Goal: Task Accomplishment & Management: Manage account settings

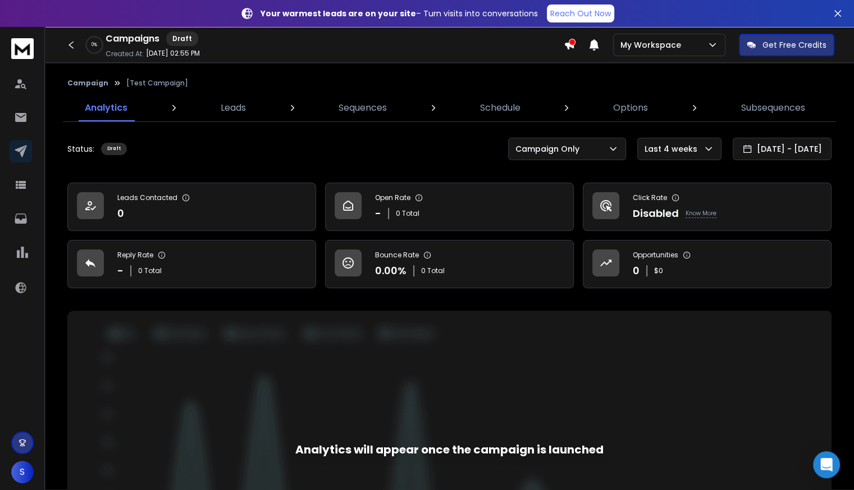
click at [18, 232] on div at bounding box center [23, 220] width 26 height 27
click at [17, 222] on icon at bounding box center [21, 218] width 12 height 10
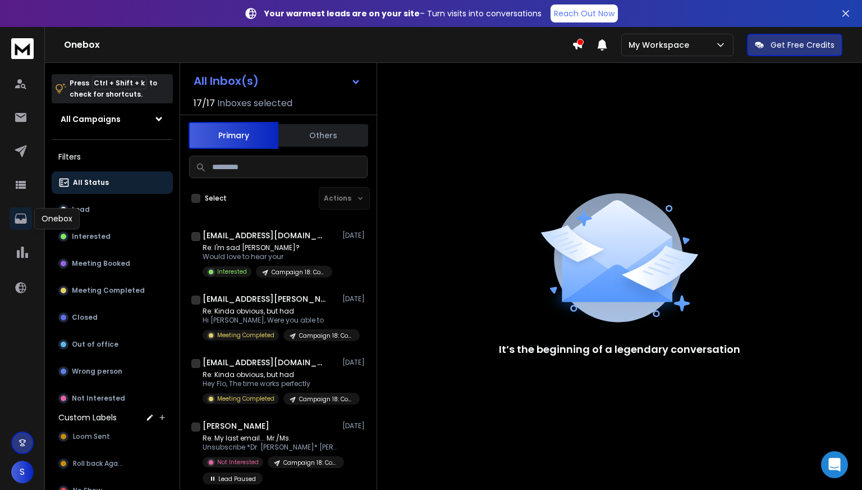
click at [309, 144] on button "Others" at bounding box center [323, 135] width 90 height 25
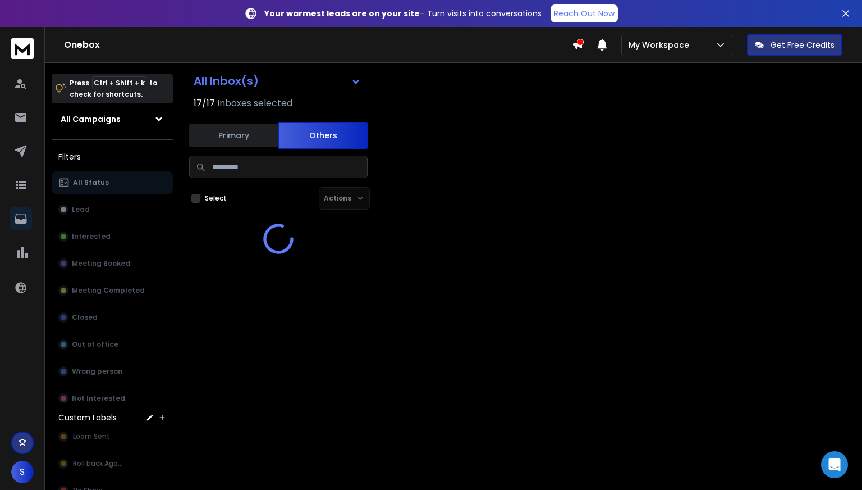
click at [847, 12] on icon at bounding box center [846, 13] width 7 height 7
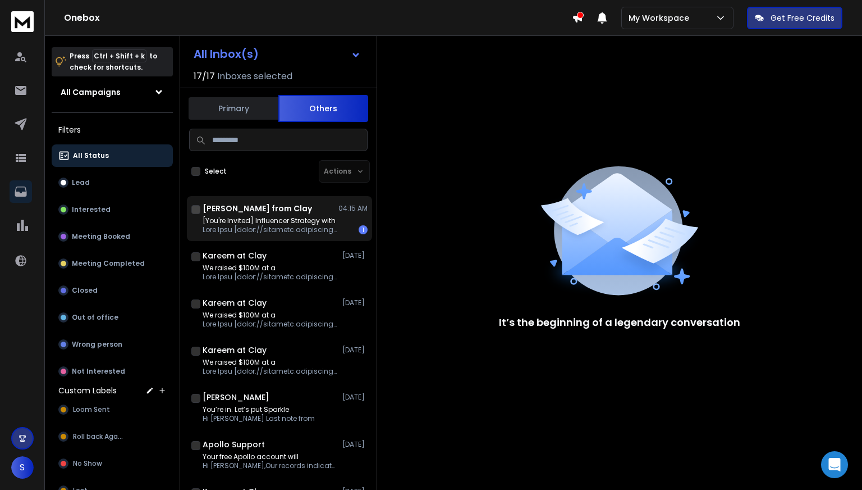
click at [266, 231] on p at bounding box center [270, 229] width 135 height 9
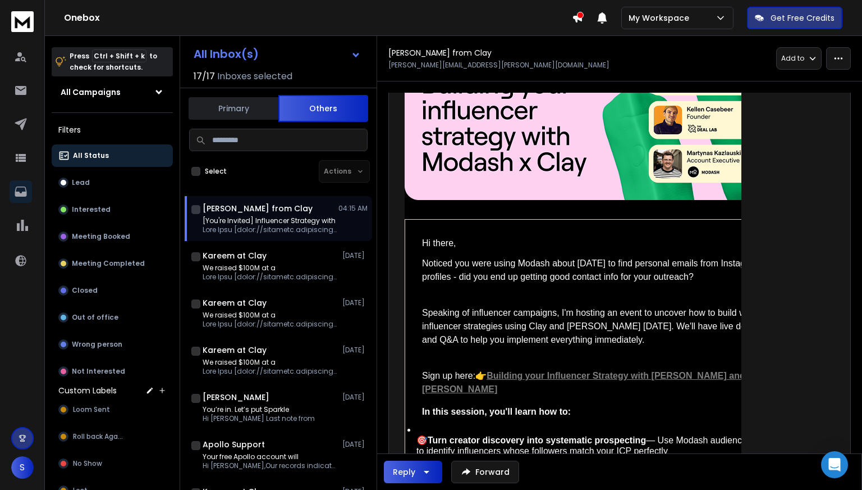
scroll to position [331, 0]
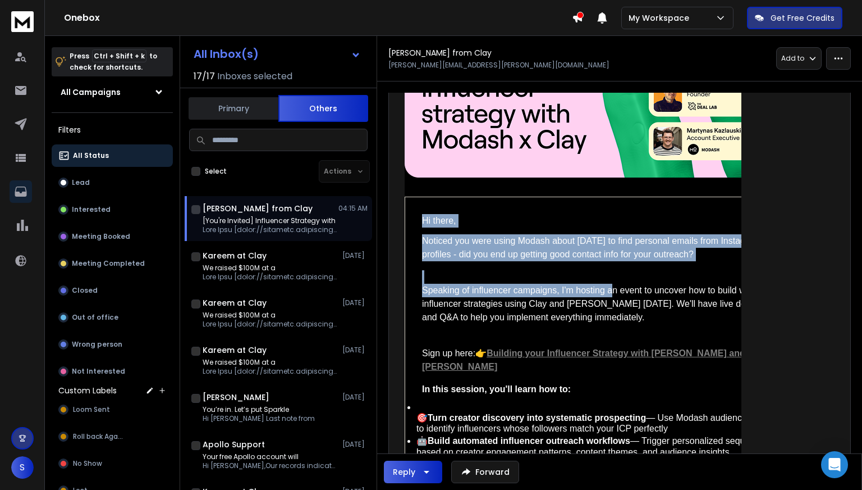
drag, startPoint x: 421, startPoint y: 224, endPoint x: 613, endPoint y: 290, distance: 203.1
click at [613, 290] on td "Hi there, Noticed you were using Modash about [DATE] to find personal emails fr…" at bounding box center [601, 451] width 392 height 508
click at [613, 290] on p "Speaking of influencer campaigns, I'm hosting an event to uncover how to build …" at bounding box center [601, 297] width 358 height 54
drag, startPoint x: 613, startPoint y: 290, endPoint x: 458, endPoint y: 213, distance: 173.3
click at [458, 213] on td "Hi there, Noticed you were using Modash about [DATE] to find personal emails fr…" at bounding box center [601, 451] width 392 height 508
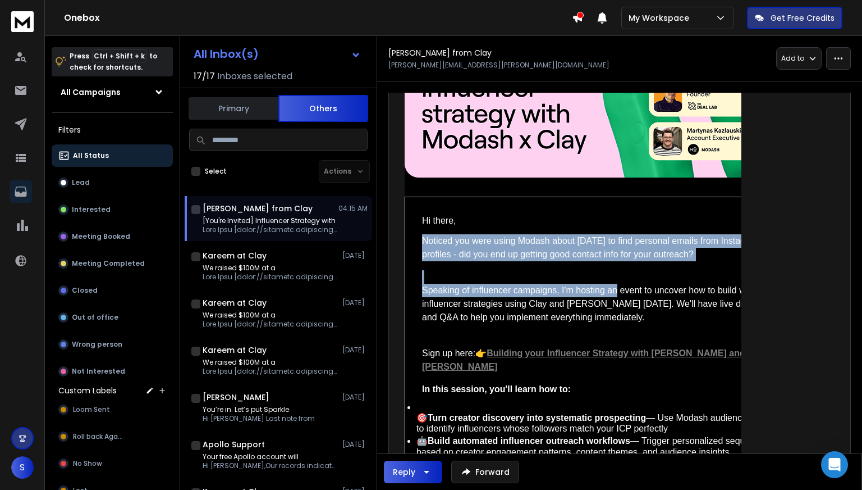
click at [458, 214] on p "Hi there," at bounding box center [601, 220] width 358 height 13
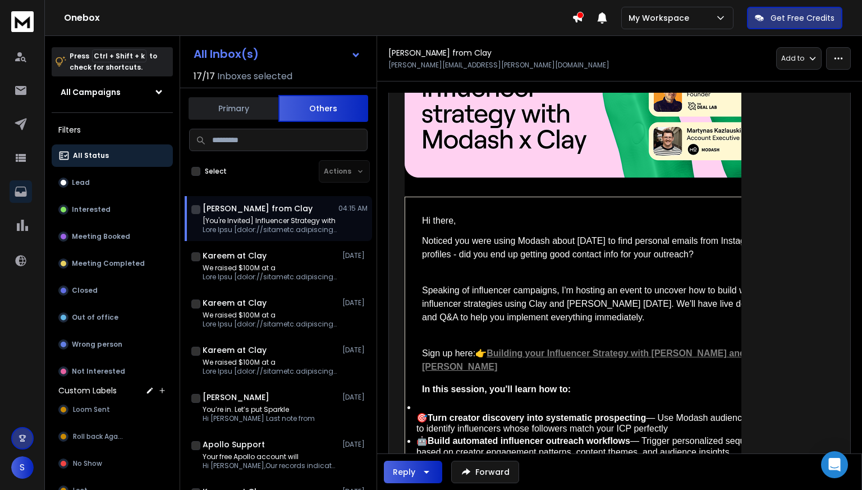
drag, startPoint x: 458, startPoint y: 213, endPoint x: 631, endPoint y: 322, distance: 204.4
click at [631, 322] on td "Hi there, Noticed you were using Modash about [DATE] to find personal emails fr…" at bounding box center [601, 451] width 392 height 508
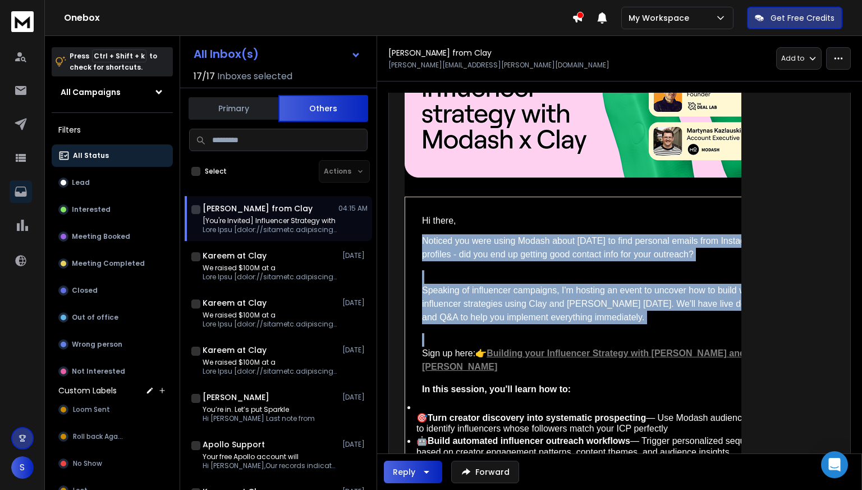
click at [631, 322] on div "Noticed you were using Modash about [DATE] to find personal emails from Instagr…" at bounding box center [601, 315] width 358 height 162
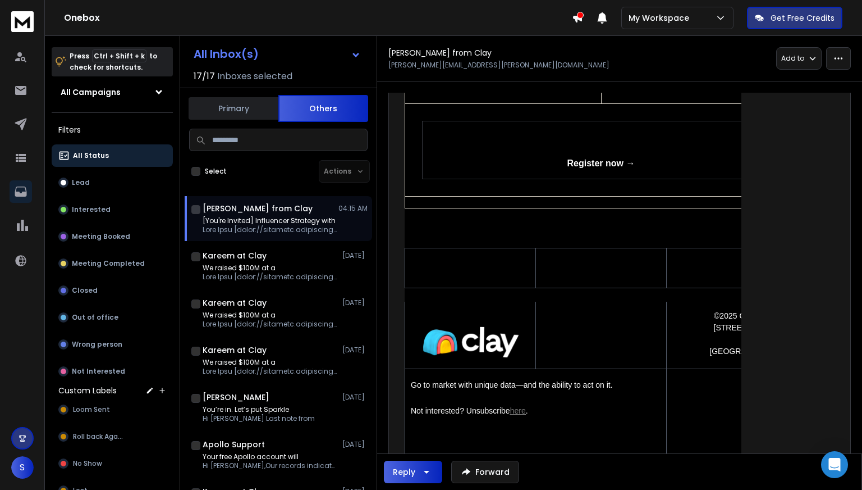
scroll to position [0, 0]
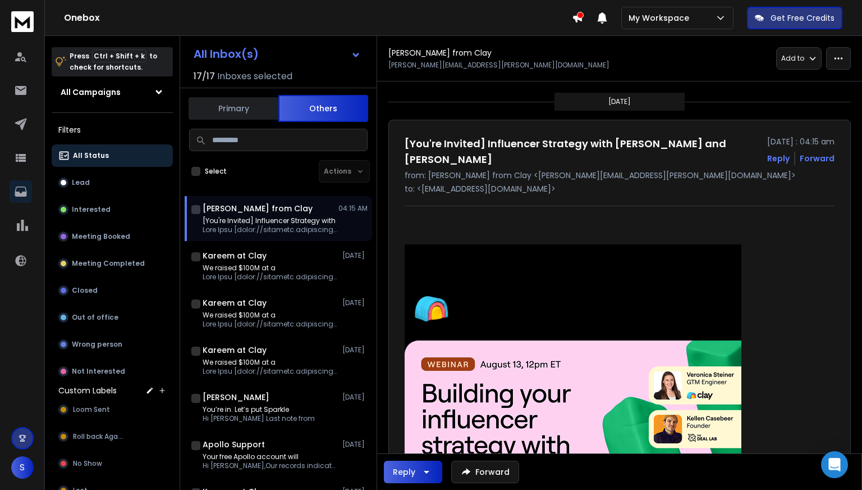
click at [208, 106] on button "Primary" at bounding box center [234, 108] width 90 height 25
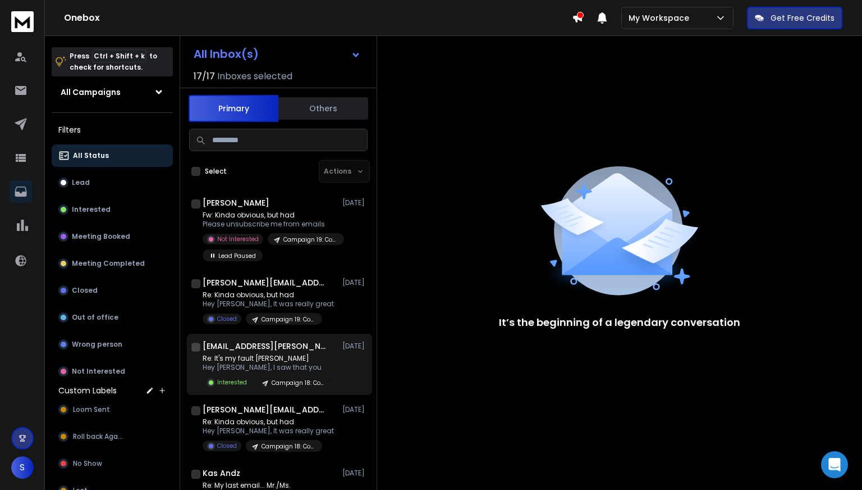
scroll to position [276, 0]
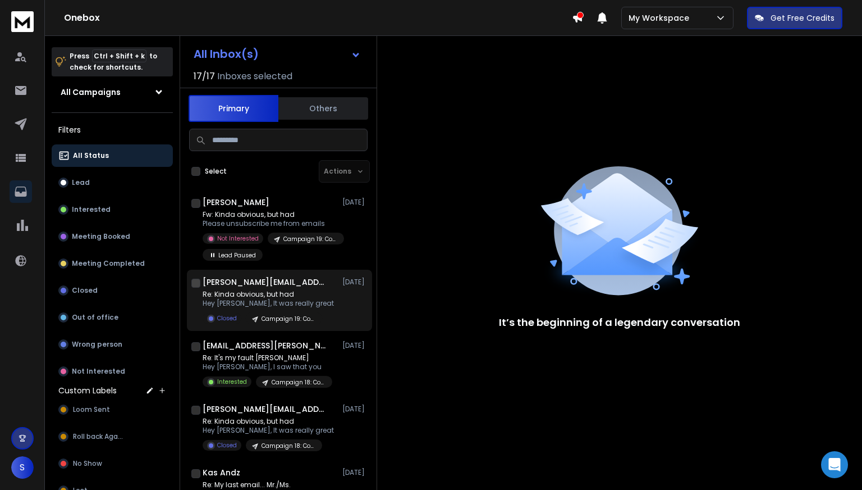
click at [260, 305] on p "Hey [PERSON_NAME], It was really great" at bounding box center [268, 303] width 131 height 9
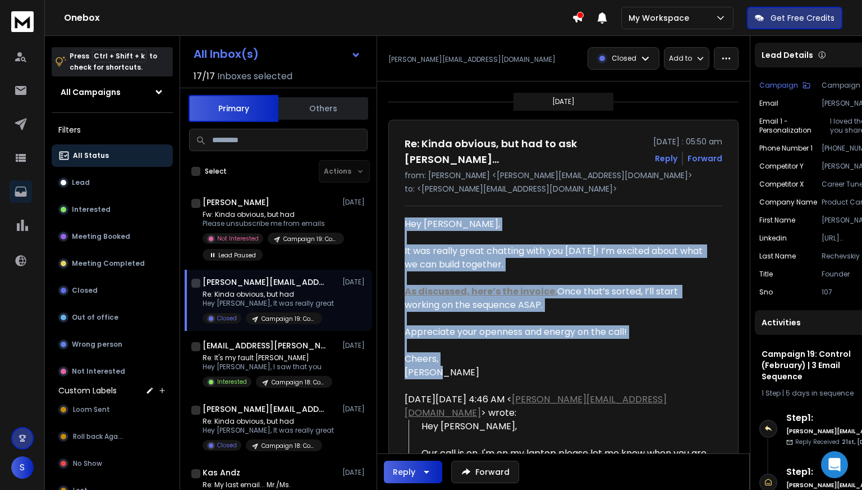
drag, startPoint x: 456, startPoint y: 369, endPoint x: 407, endPoint y: 205, distance: 171.2
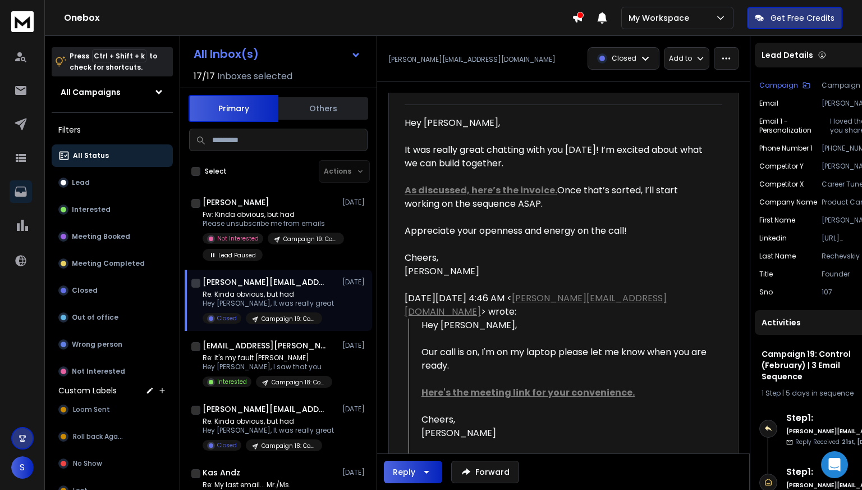
scroll to position [103, 0]
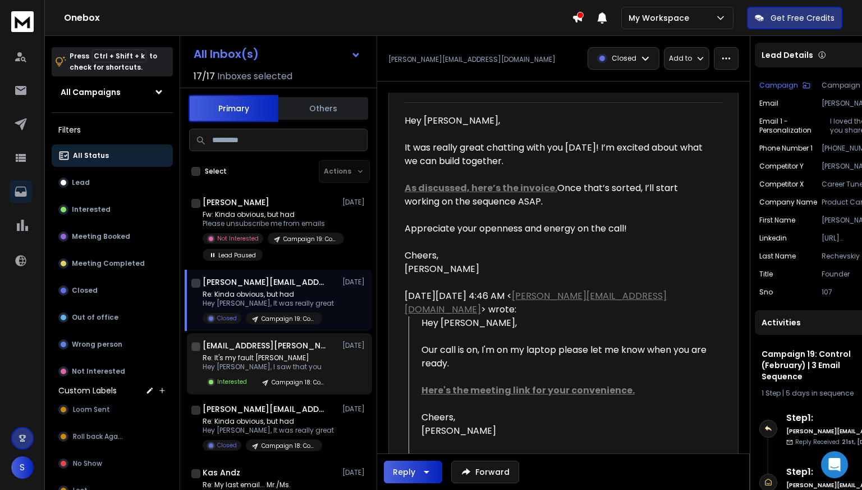
click at [314, 356] on p "Re: It's my fault [PERSON_NAME]" at bounding box center [268, 357] width 130 height 9
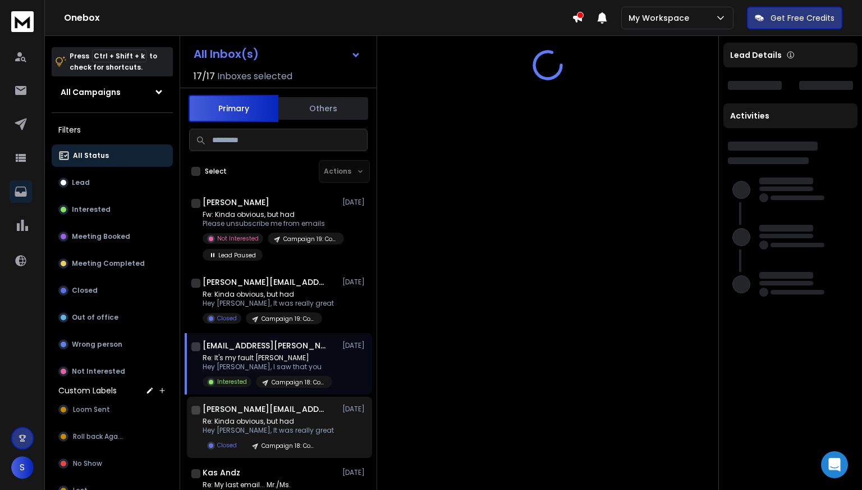
click at [308, 417] on p "Re: Kinda obvious, but had" at bounding box center [268, 421] width 131 height 9
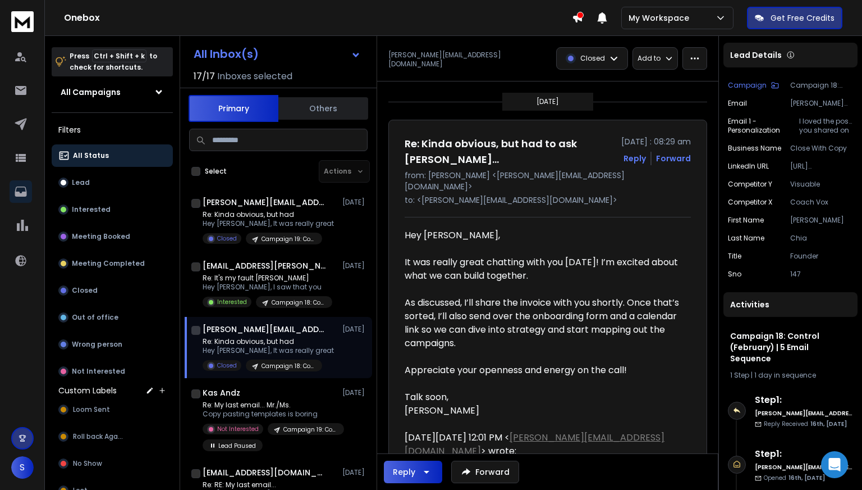
scroll to position [451, 0]
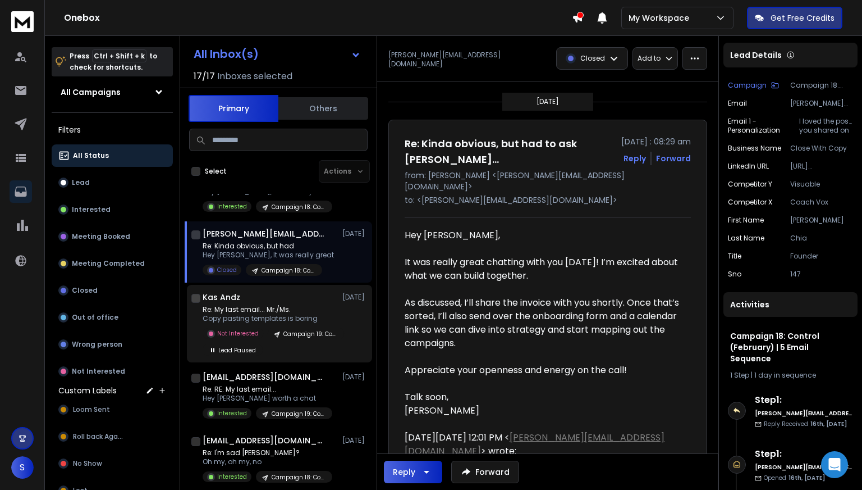
click at [308, 323] on div "Re: My last email... Mr./Ms. Copy pasting templates is boring Not Interested Ca…" at bounding box center [285, 330] width 165 height 51
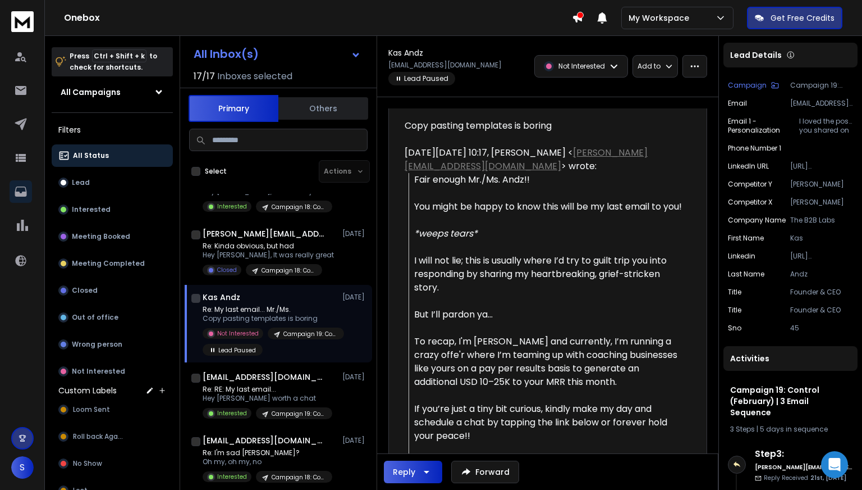
scroll to position [0, 0]
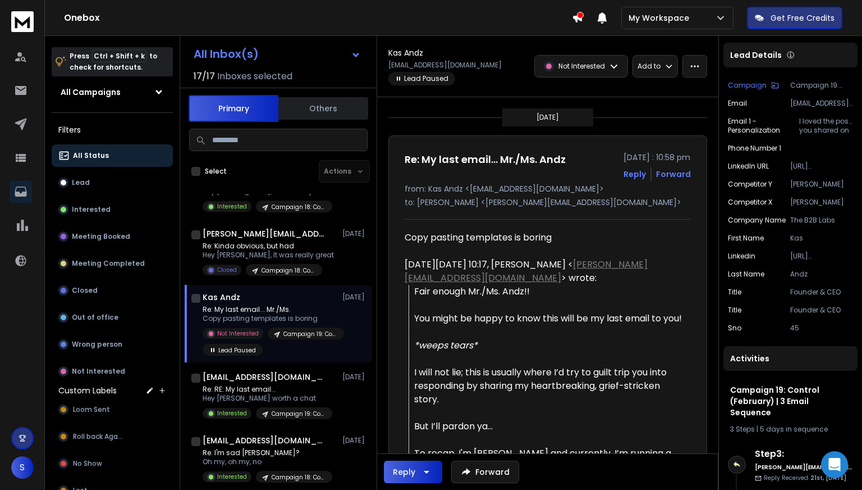
click at [489, 188] on p "from: Kas Andz <[EMAIL_ADDRESS][DOMAIN_NAME]>" at bounding box center [548, 188] width 286 height 11
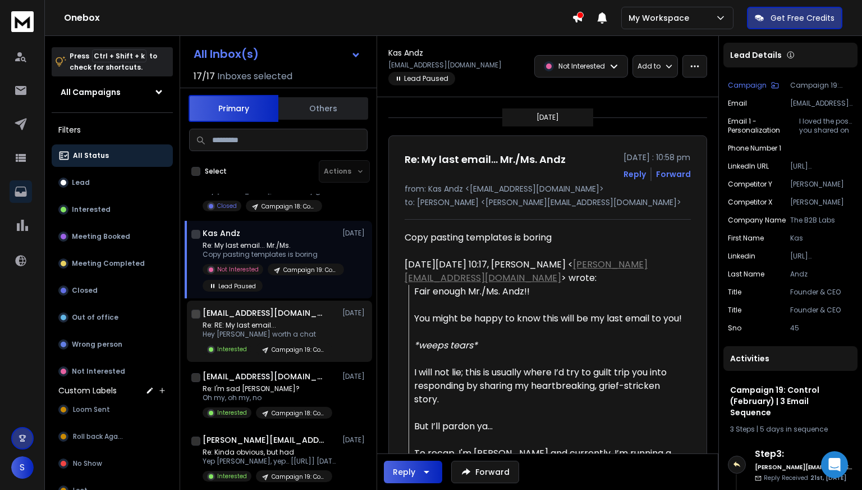
scroll to position [517, 0]
click at [243, 353] on div "Interested Campaign 19: Control (February) | 3 Email Sequence" at bounding box center [268, 348] width 130 height 12
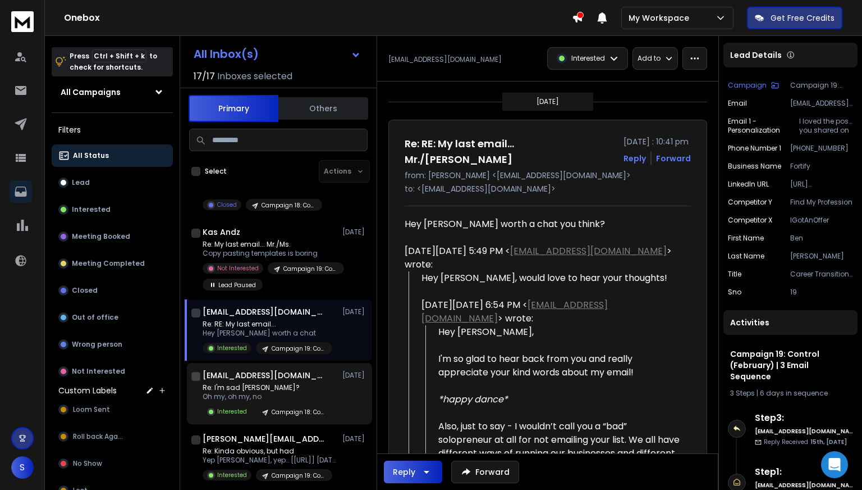
click at [252, 402] on div "Re: I'm sad [PERSON_NAME]? Oh my, oh my, no Interested Campaign 18: Control (Fe…" at bounding box center [268, 400] width 130 height 34
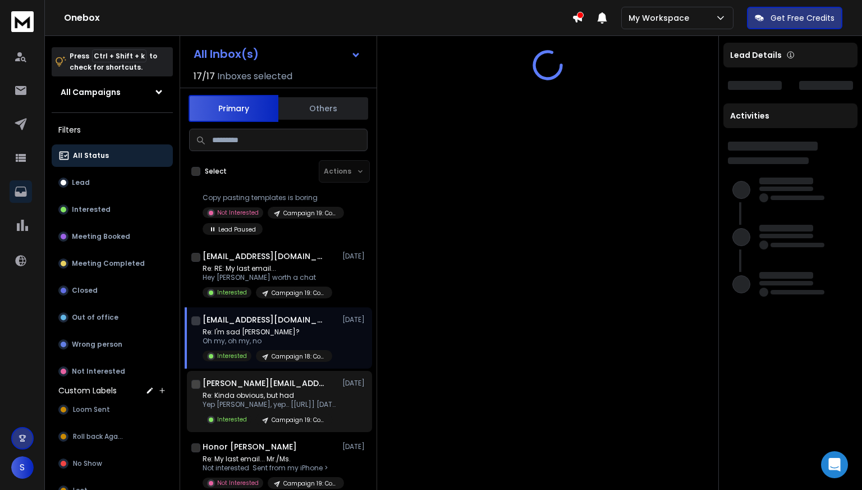
scroll to position [574, 0]
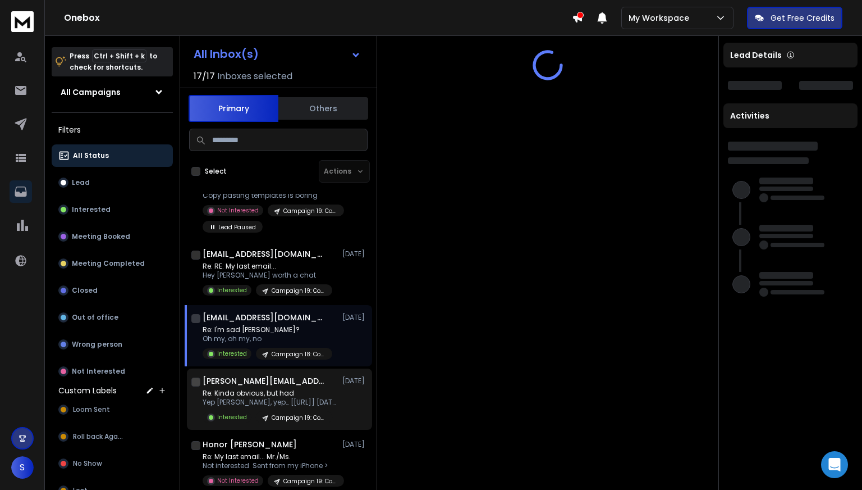
click at [245, 415] on div "Interested" at bounding box center [227, 417] width 49 height 11
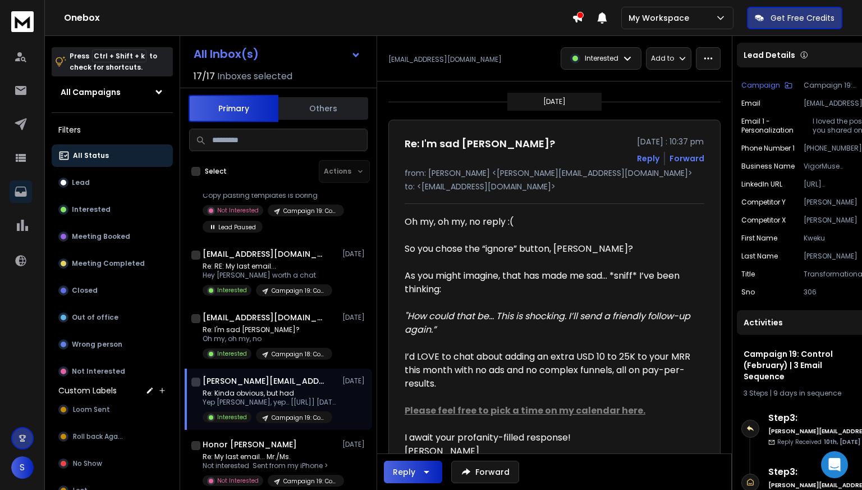
scroll to position [606, 0]
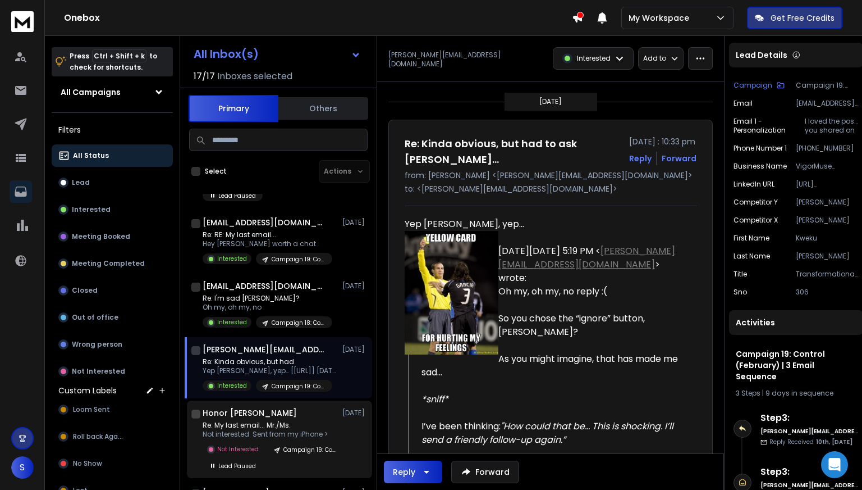
click at [249, 404] on div "Honor [PERSON_NAME] [DATE] Re: My last email... Mr./Ms. Not interested Sent fro…" at bounding box center [279, 438] width 185 height 77
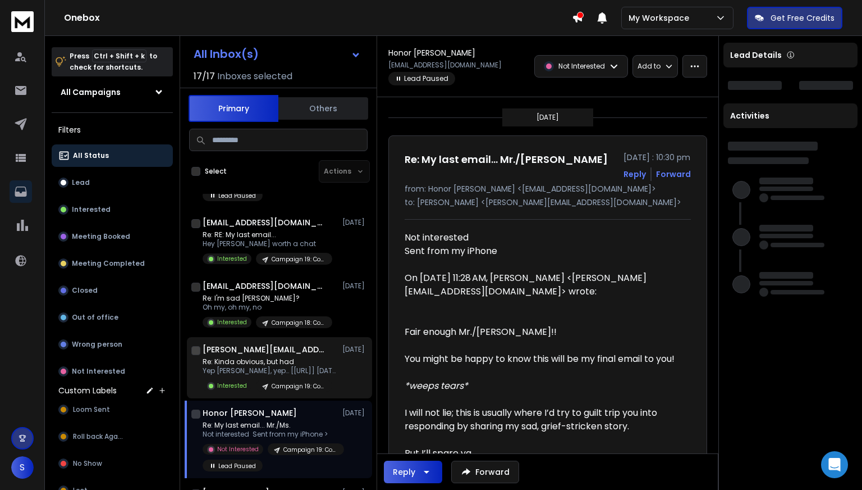
click at [272, 386] on p "Campaign 19: Control (February) | 3 Email Sequence" at bounding box center [299, 386] width 54 height 8
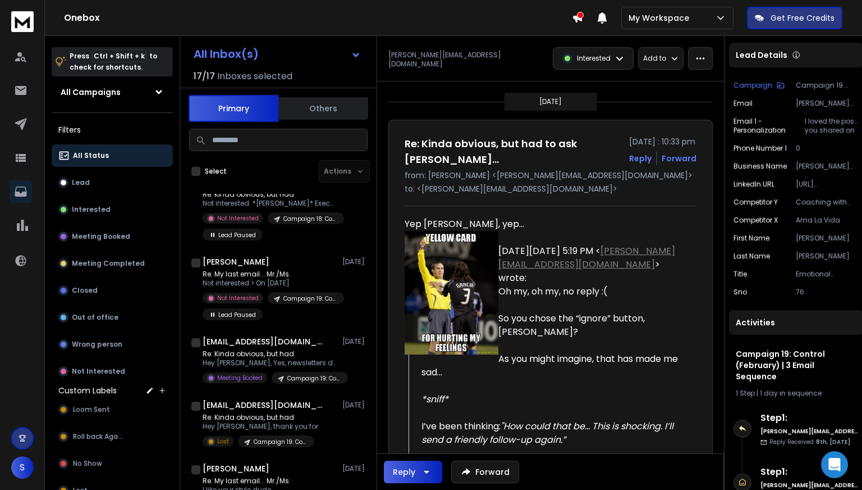
scroll to position [919, 0]
click at [317, 344] on div "[EMAIL_ADDRESS][DOMAIN_NAME] [DATE] Re: Kinda obvious, but had Hey [PERSON_NAME…" at bounding box center [285, 358] width 165 height 48
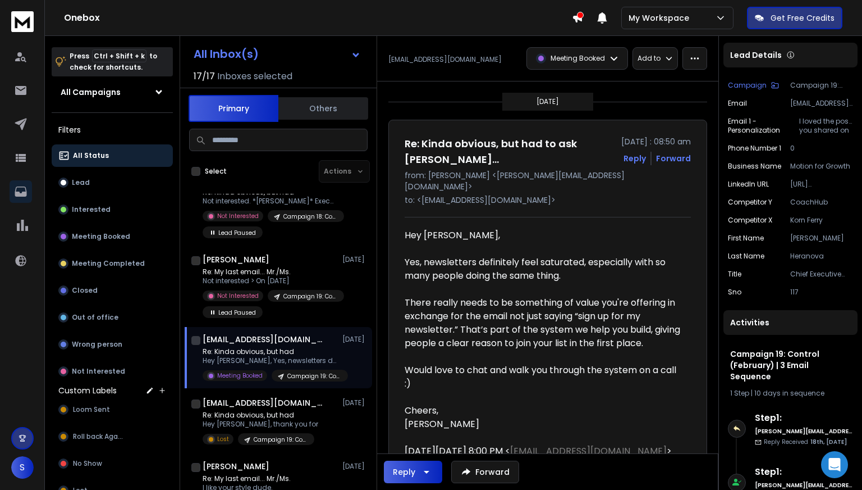
click at [332, 378] on p "Campaign 19: Control (February) | 3 Email Sequence" at bounding box center [314, 376] width 54 height 8
click at [300, 386] on div "[EMAIL_ADDRESS][DOMAIN_NAME] [DATE] Re: Kinda obvious, but had Hey [PERSON_NAME…" at bounding box center [279, 357] width 185 height 61
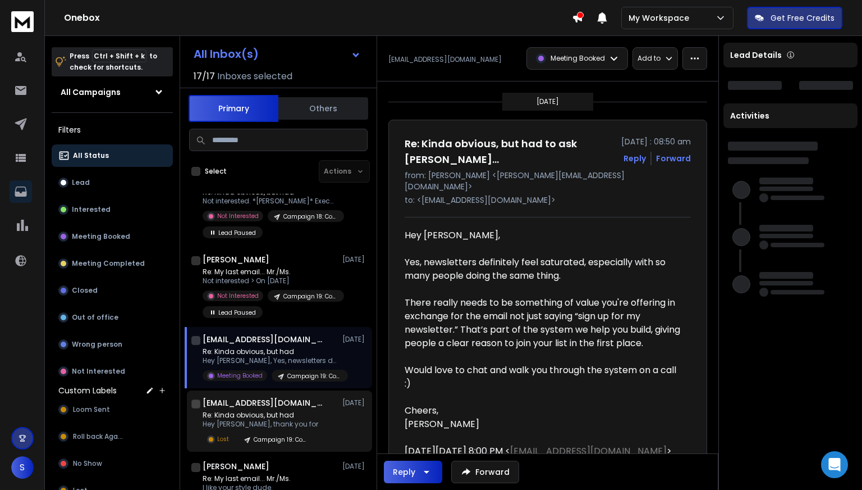
click at [290, 397] on h1 "[EMAIL_ADDRESS][DOMAIN_NAME]" at bounding box center [265, 402] width 124 height 11
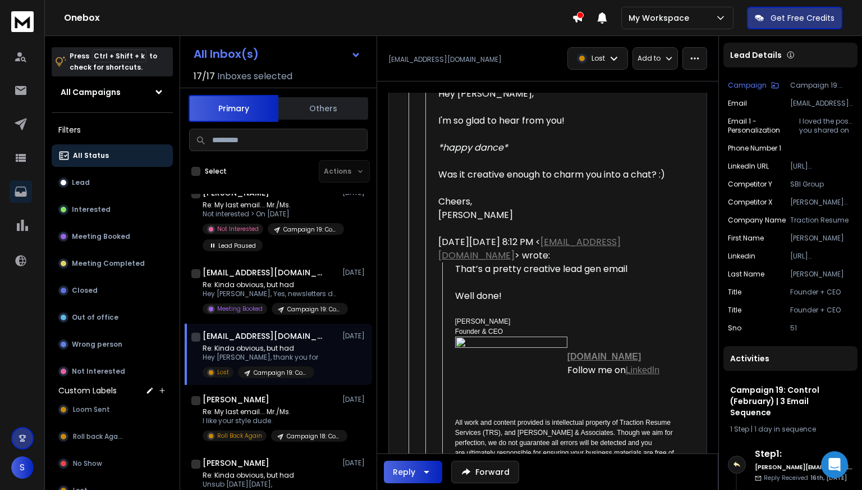
scroll to position [370, 0]
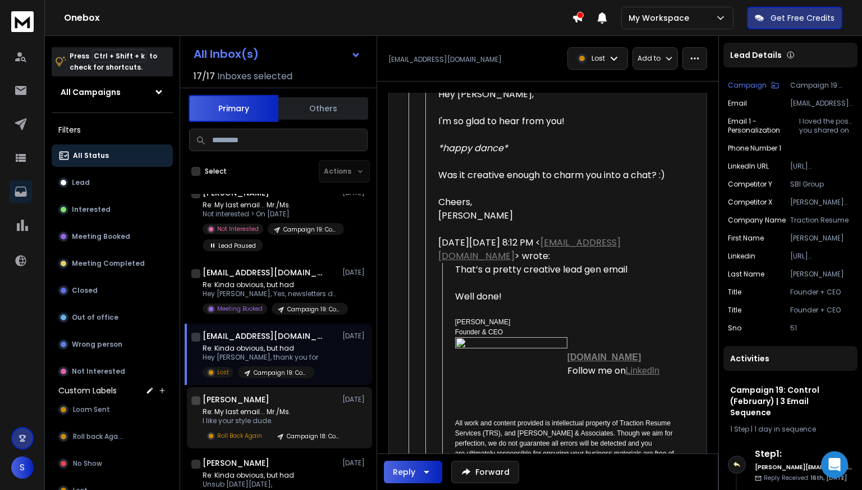
click at [293, 409] on p "Re: My last email... Mr./Ms." at bounding box center [270, 411] width 135 height 9
